Goal: Find specific page/section: Find specific page/section

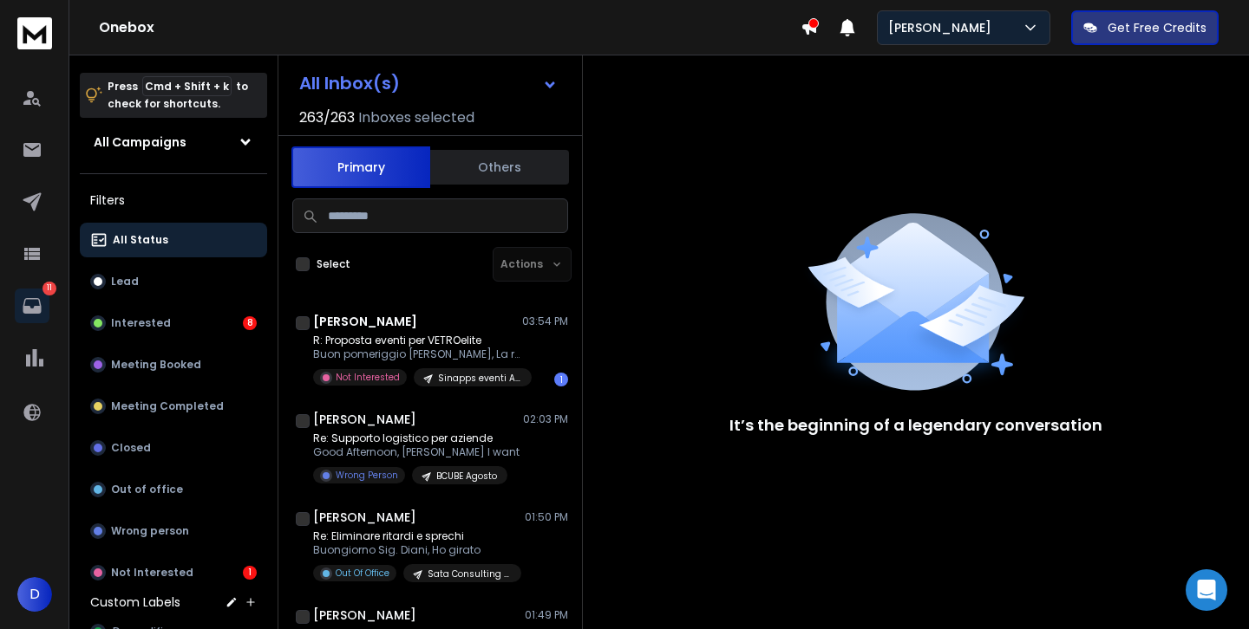
click at [969, 31] on p "[PERSON_NAME]" at bounding box center [943, 27] width 110 height 17
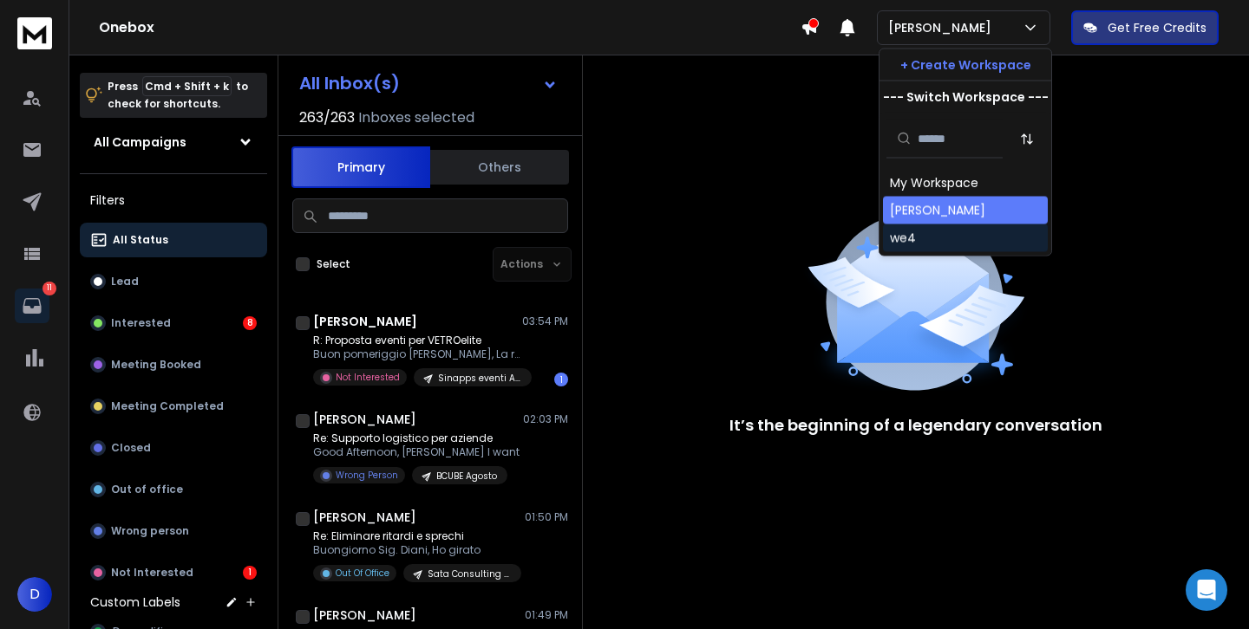
click at [918, 241] on div "we4" at bounding box center [965, 239] width 165 height 28
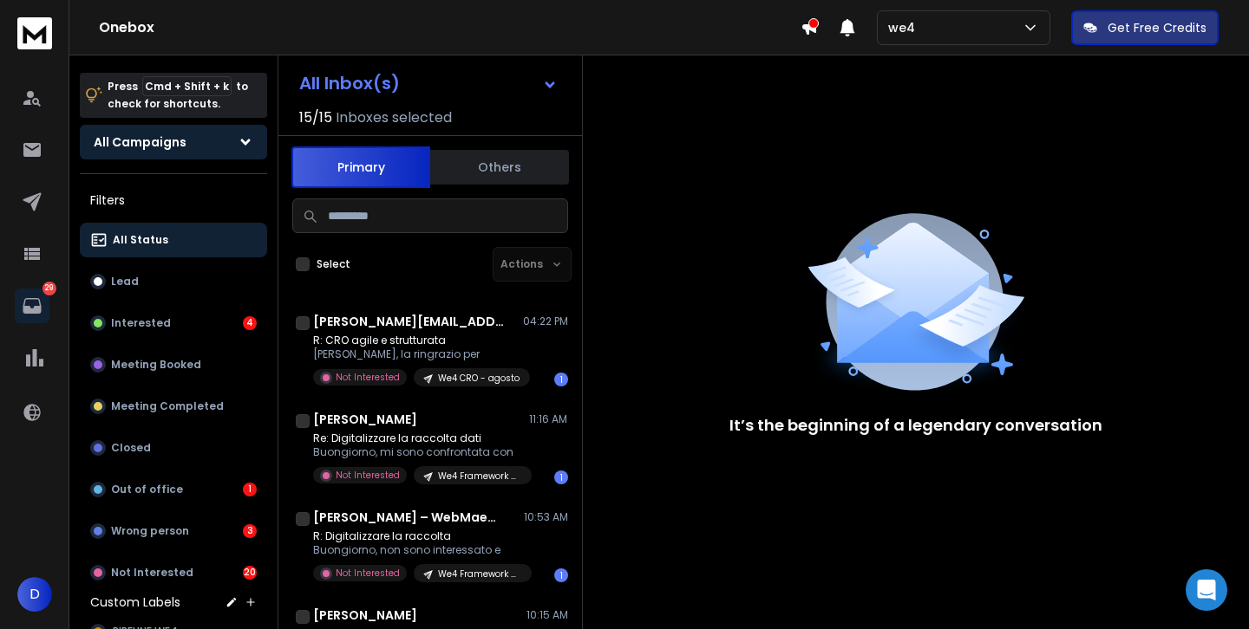
click at [201, 142] on button "All Campaigns" at bounding box center [173, 142] width 187 height 35
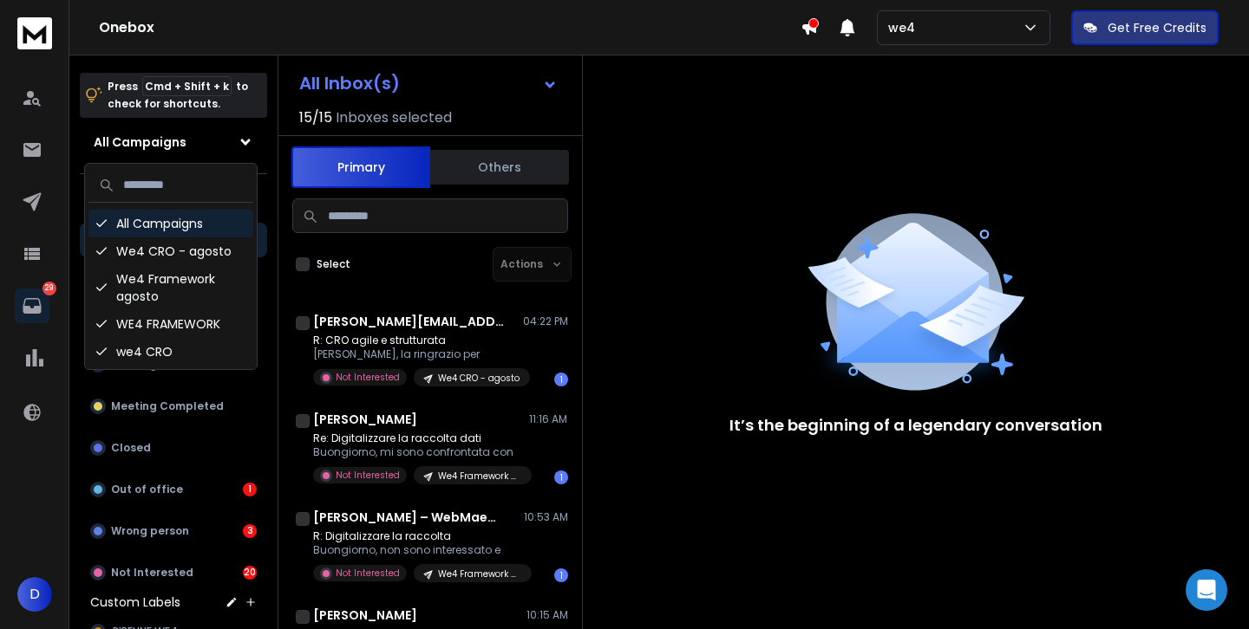
click at [204, 227] on div "All Campaigns" at bounding box center [170, 224] width 165 height 28
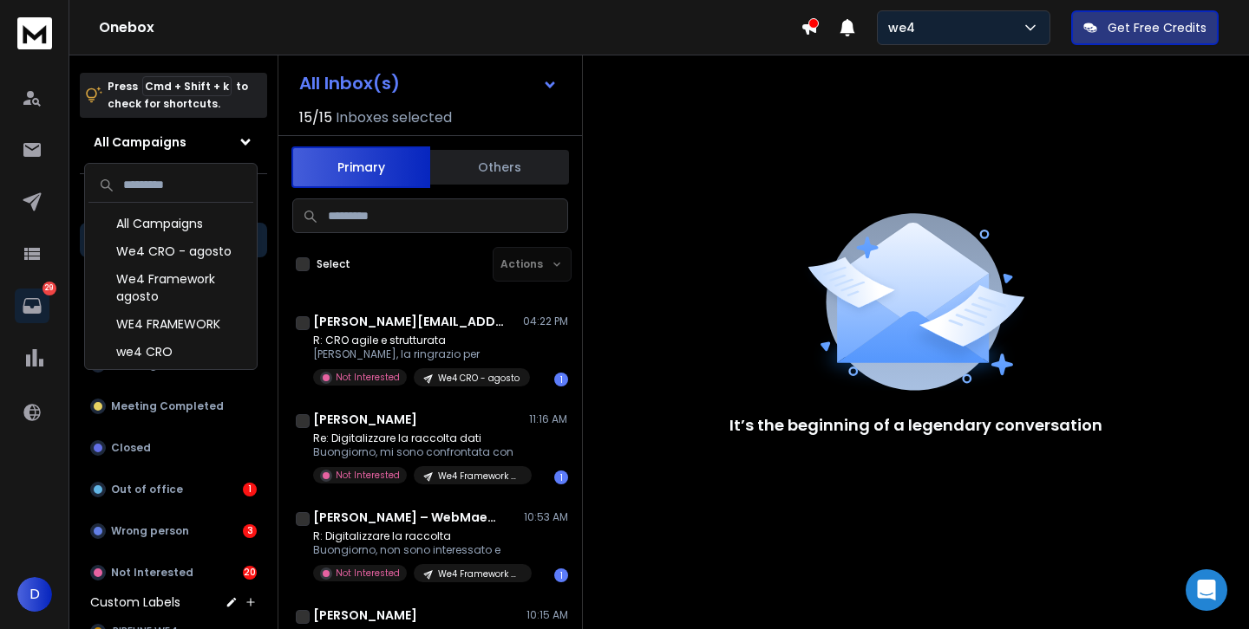
click at [979, 36] on div "we4" at bounding box center [963, 27] width 151 height 17
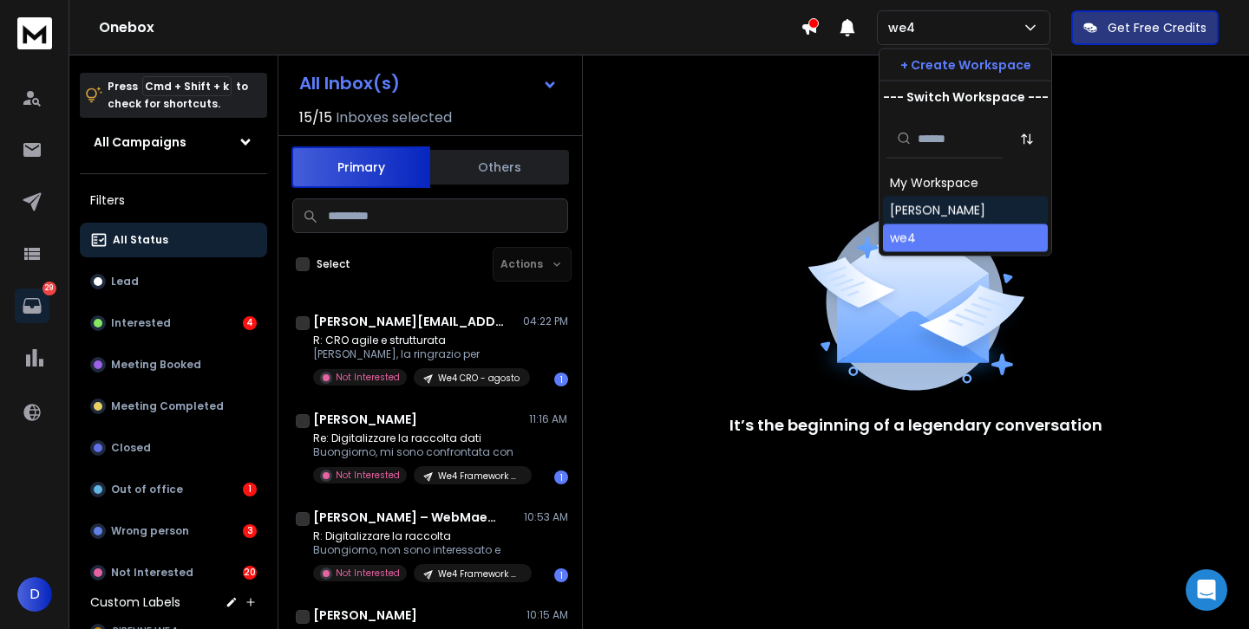
click at [923, 208] on div "[PERSON_NAME]" at bounding box center [937, 210] width 95 height 17
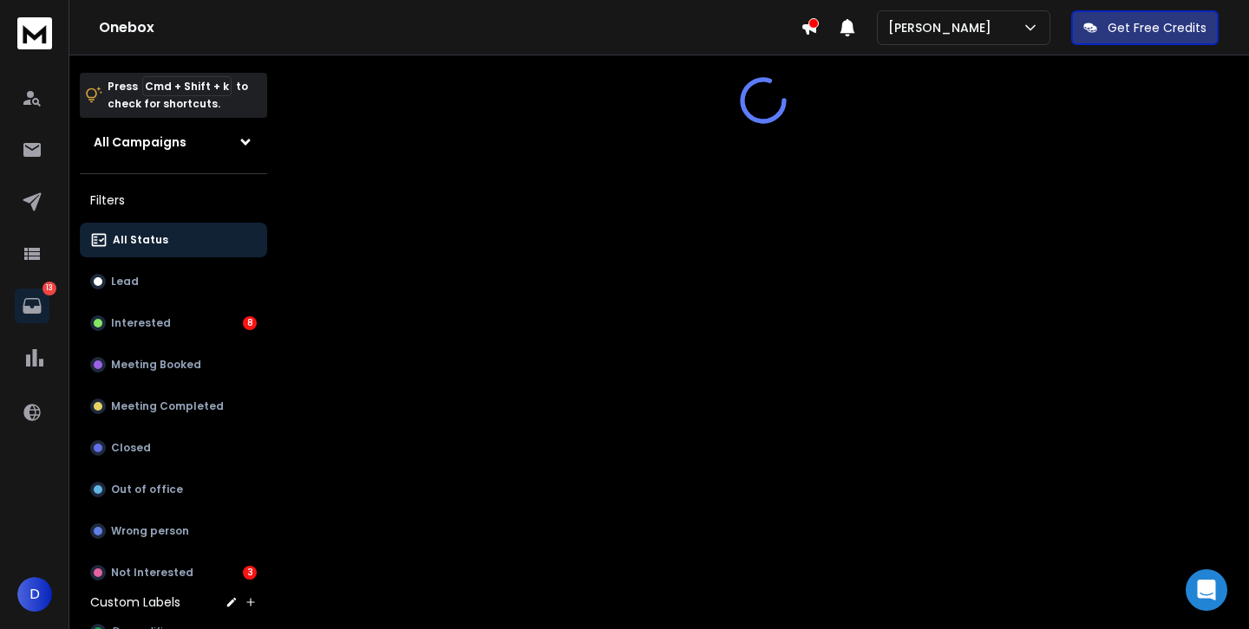
click at [242, 140] on icon at bounding box center [245, 142] width 10 height 6
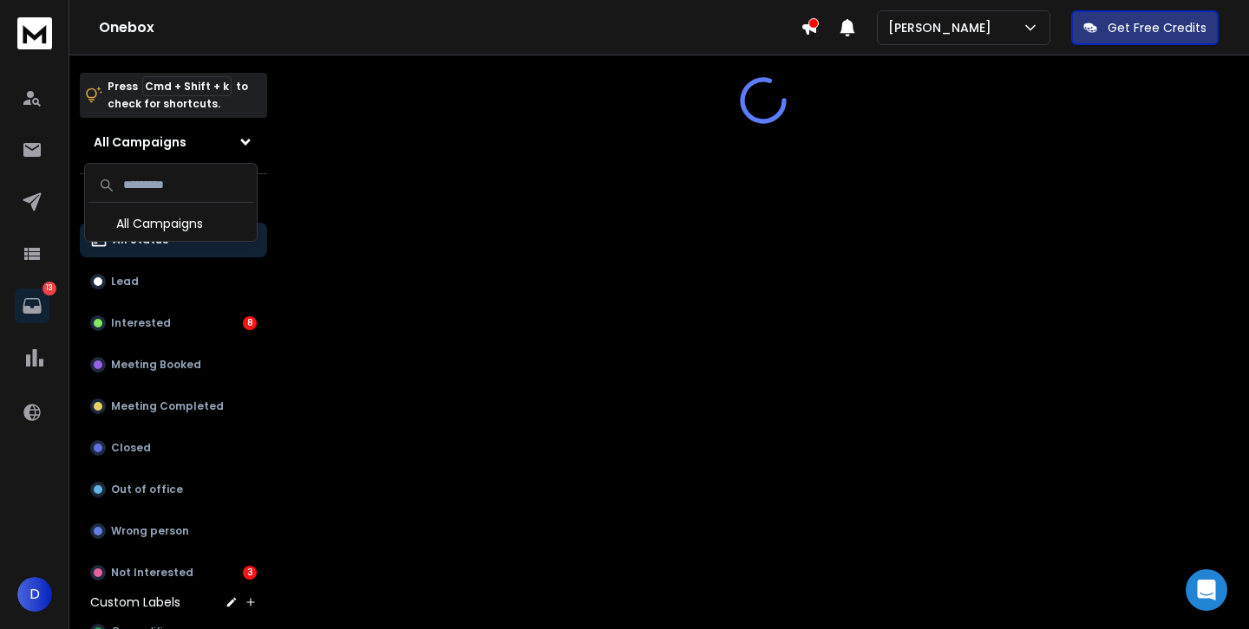
click at [338, 164] on div "Press Cmd + Shift + k to check for shortcuts. All Campaigns All Campaigns Filte…" at bounding box center [658, 369] width 1179 height 629
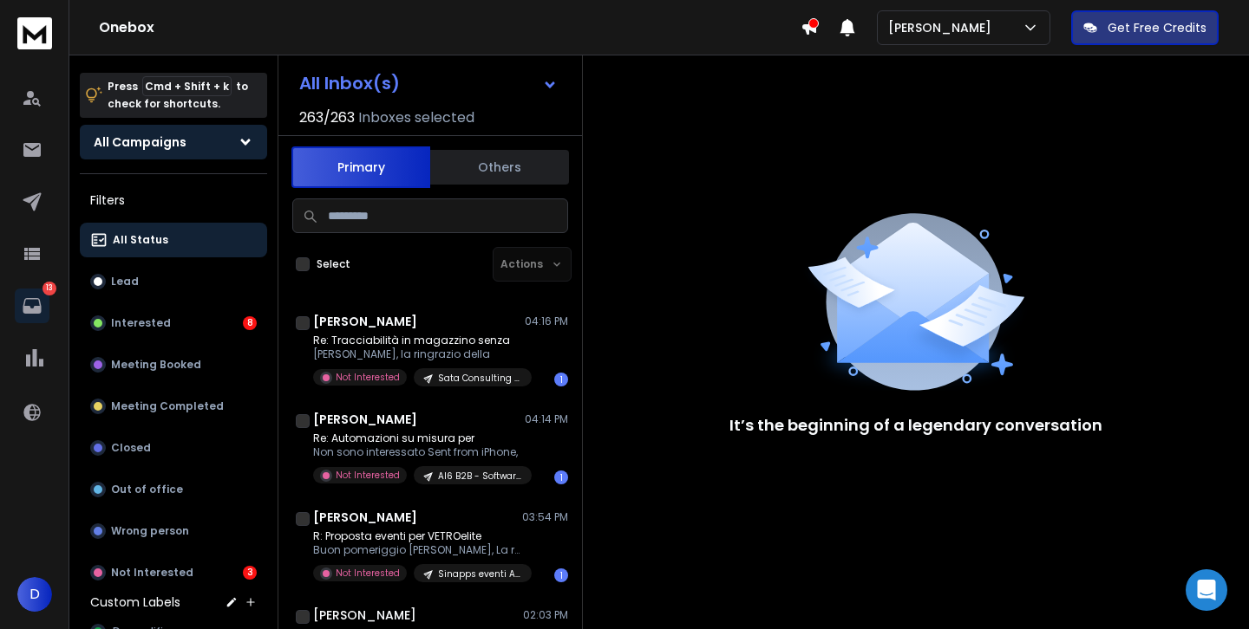
click at [209, 147] on button "All Campaigns" at bounding box center [173, 142] width 187 height 35
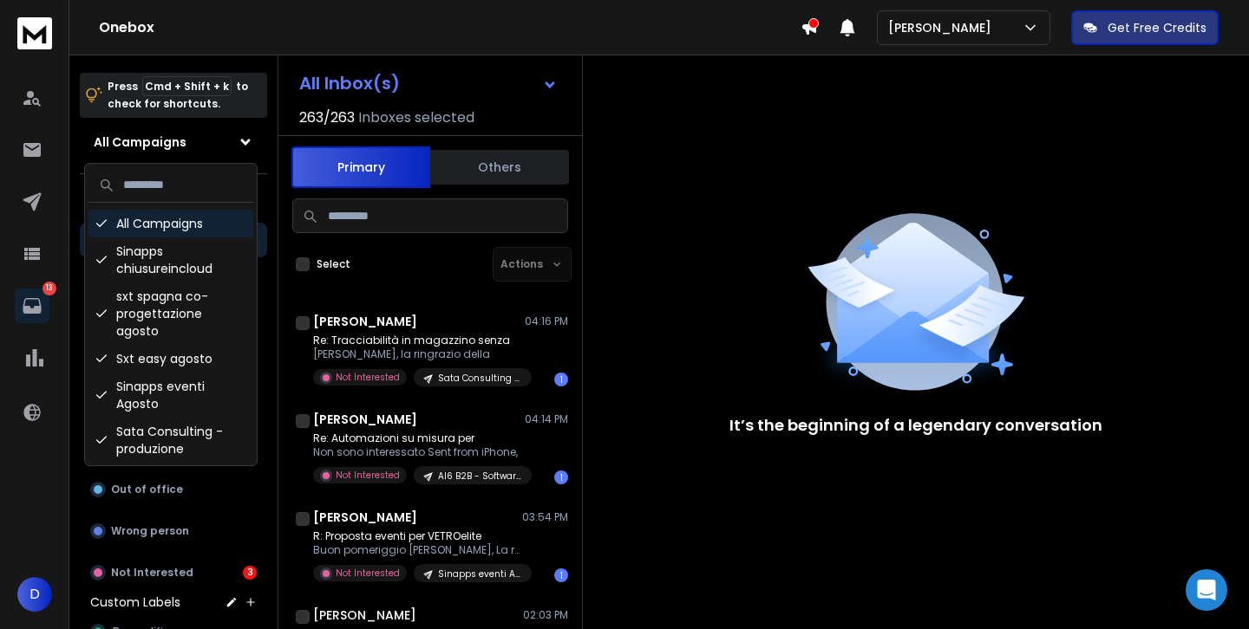
click at [187, 225] on div "All Campaigns" at bounding box center [170, 224] width 165 height 28
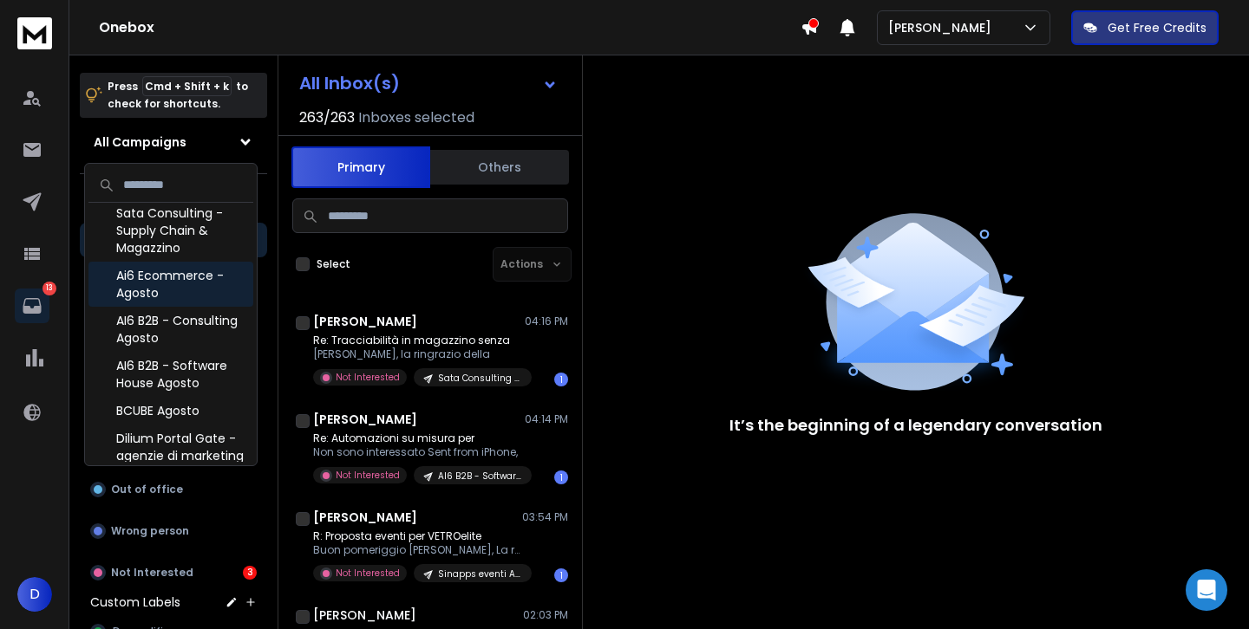
scroll to position [266, 0]
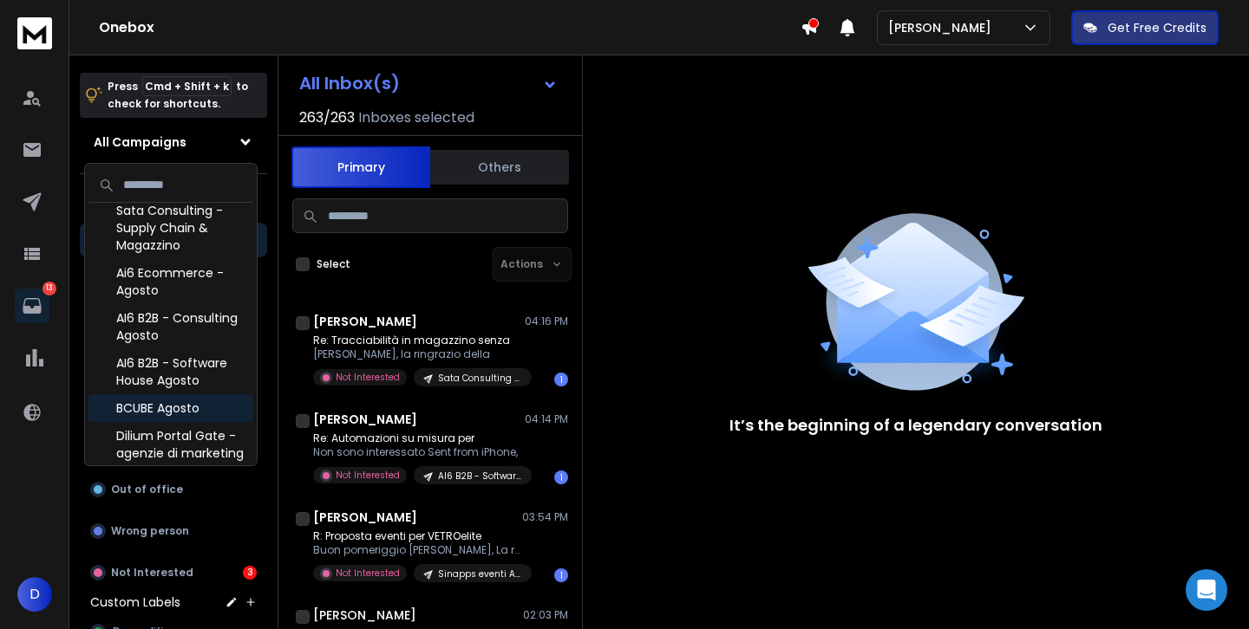
click at [170, 407] on div "BCUBE Agosto" at bounding box center [170, 409] width 165 height 28
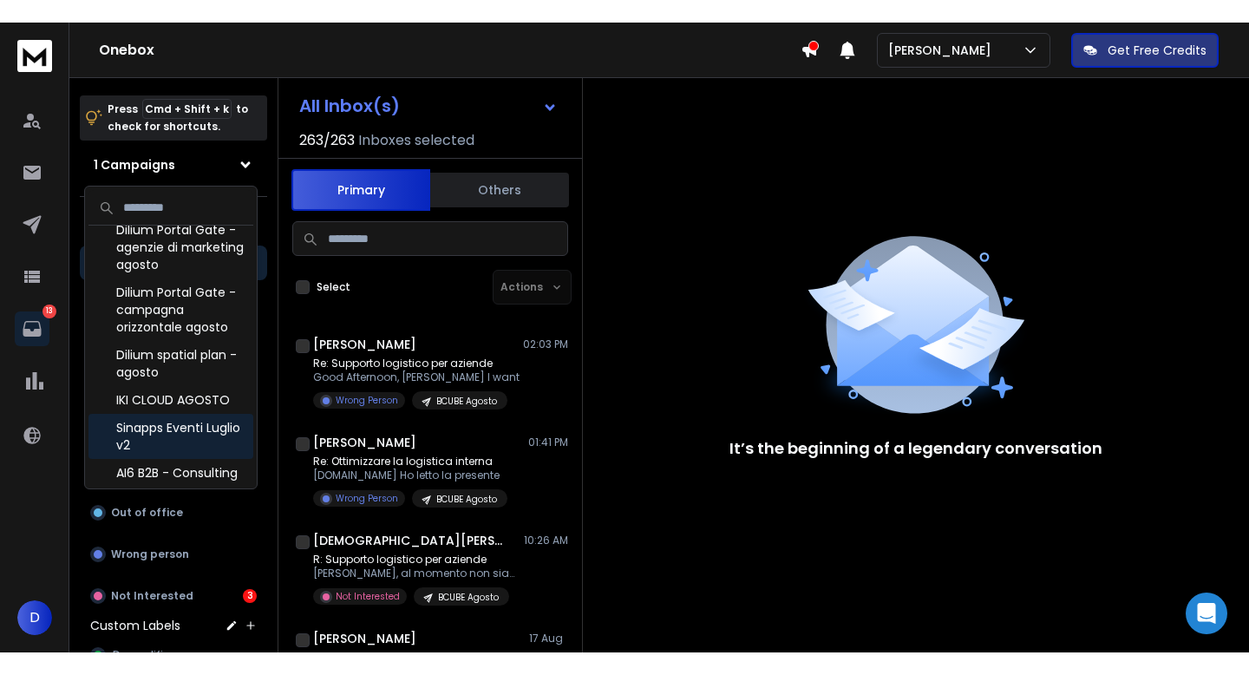
scroll to position [496, 0]
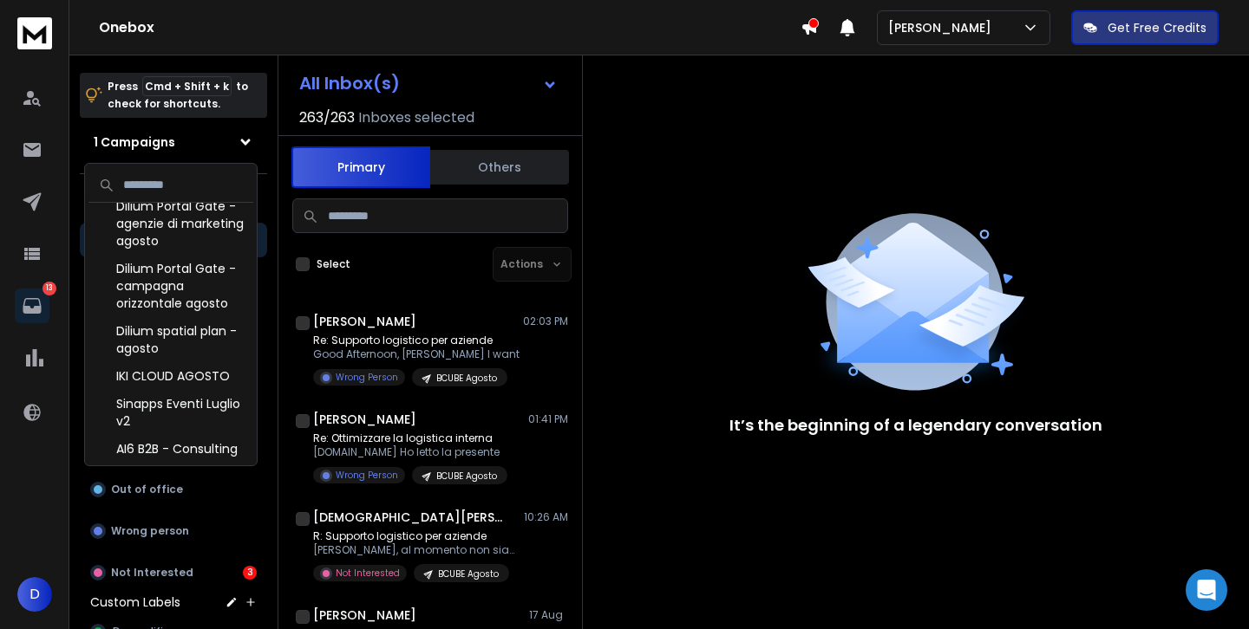
click at [753, 273] on div "It’s the beginning of a legendary conversation" at bounding box center [916, 322] width 666 height 535
